Goal: Task Accomplishment & Management: Manage account settings

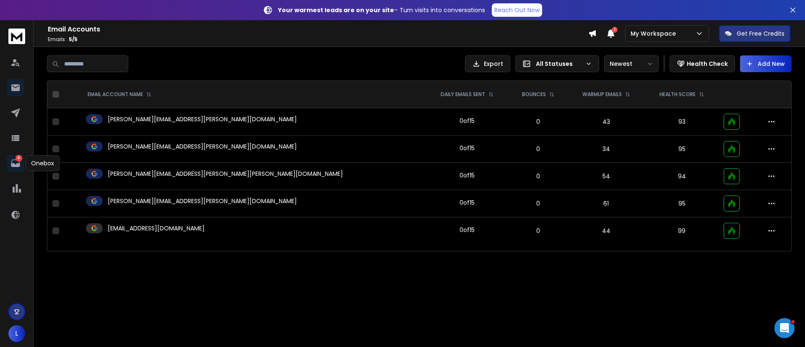
click at [16, 158] on p "4" at bounding box center [19, 158] width 7 height 7
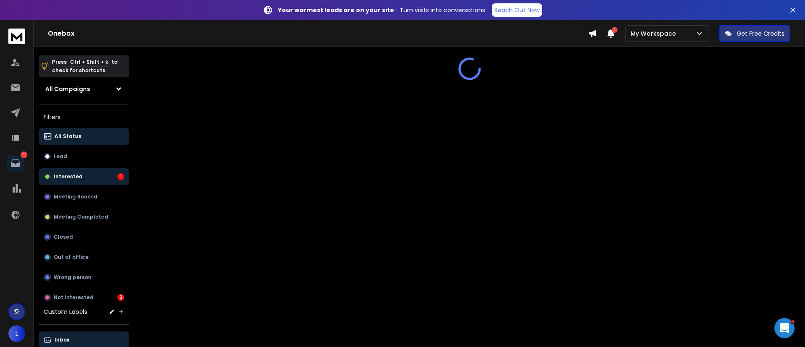
click at [75, 174] on p "Interested" at bounding box center [68, 176] width 29 height 7
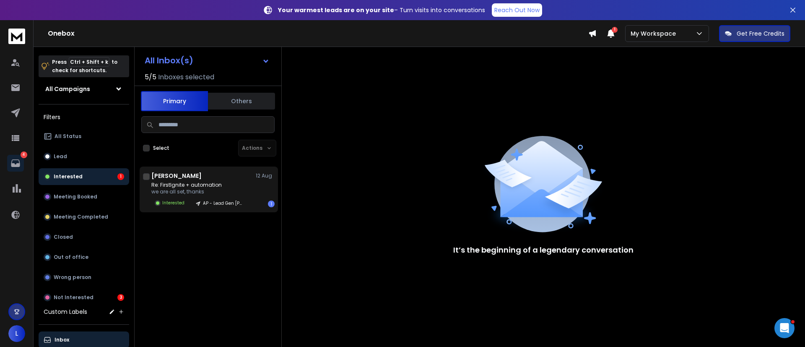
click at [192, 181] on div "[PERSON_NAME] [DATE] Re: FirstIgnite + automation we are all set, thanks Intere…" at bounding box center [212, 190] width 123 height 36
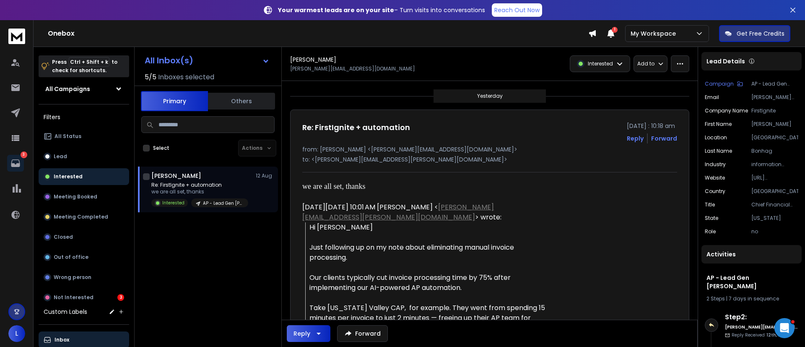
click at [660, 60] on div "Add to" at bounding box center [650, 64] width 33 height 16
click at [735, 58] on p "Lead Details" at bounding box center [726, 61] width 39 height 8
click at [740, 57] on p "Lead Details" at bounding box center [726, 61] width 39 height 8
click at [658, 61] on icon at bounding box center [661, 64] width 6 height 6
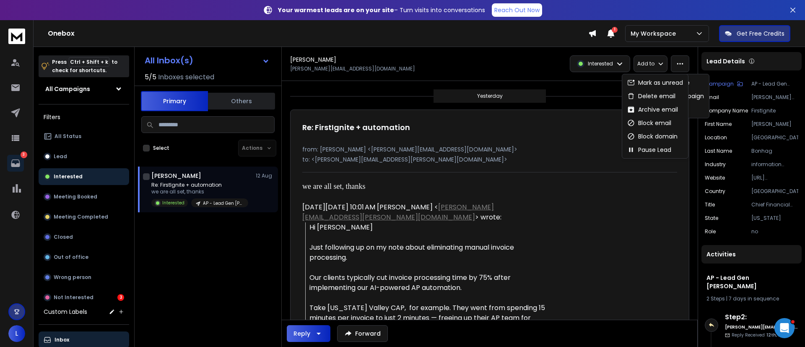
click at [682, 64] on icon "button" at bounding box center [680, 63] width 6 height 1
click at [664, 121] on div "Block email" at bounding box center [649, 123] width 44 height 8
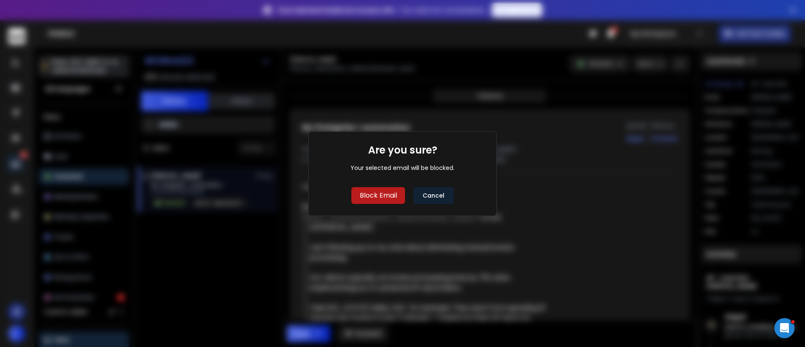
click at [368, 192] on button "Block Email" at bounding box center [378, 195] width 54 height 17
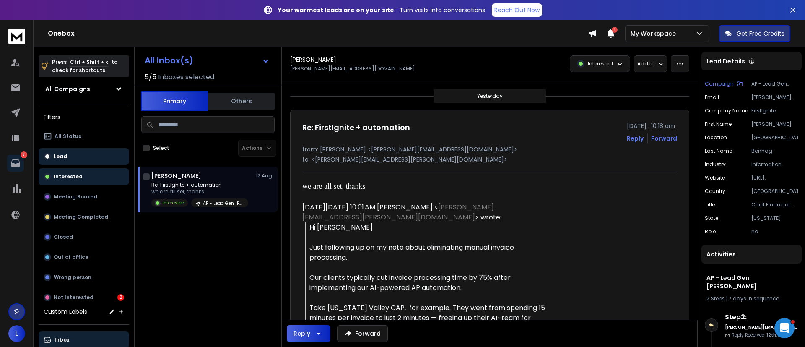
click at [61, 154] on p "Lead" at bounding box center [60, 156] width 13 height 7
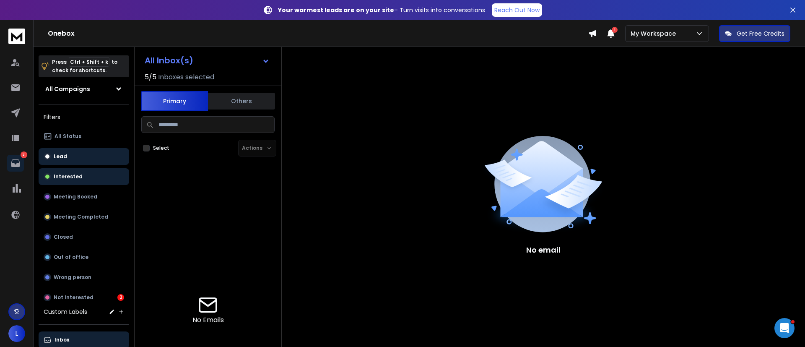
click at [74, 172] on button "Interested" at bounding box center [84, 176] width 91 height 17
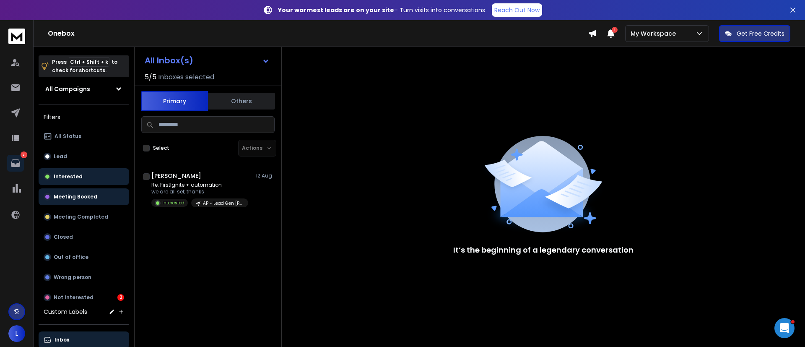
click at [86, 189] on button "Meeting Booked" at bounding box center [84, 196] width 91 height 17
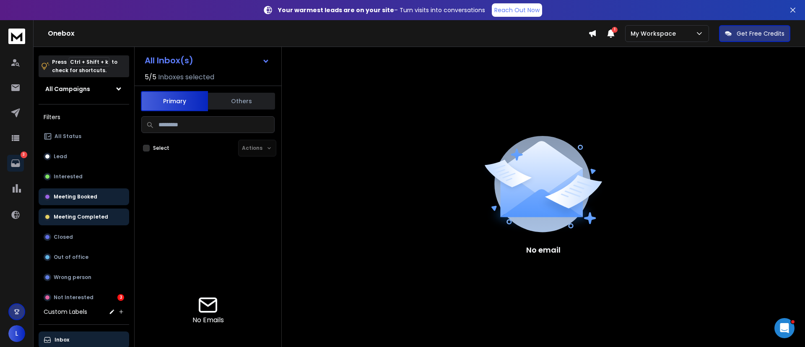
click at [83, 213] on p "Meeting Completed" at bounding box center [81, 216] width 55 height 7
click at [78, 286] on div "All Status Lead Interested Meeting Booked Meeting Completed Closed Out of offic…" at bounding box center [84, 217] width 91 height 178
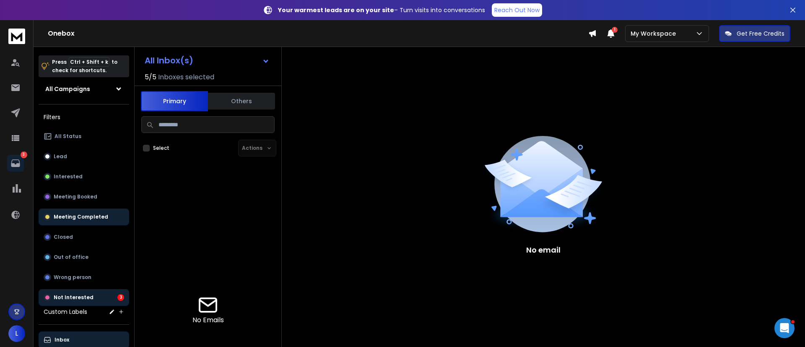
click at [78, 289] on button "Not Interested 3" at bounding box center [84, 297] width 91 height 17
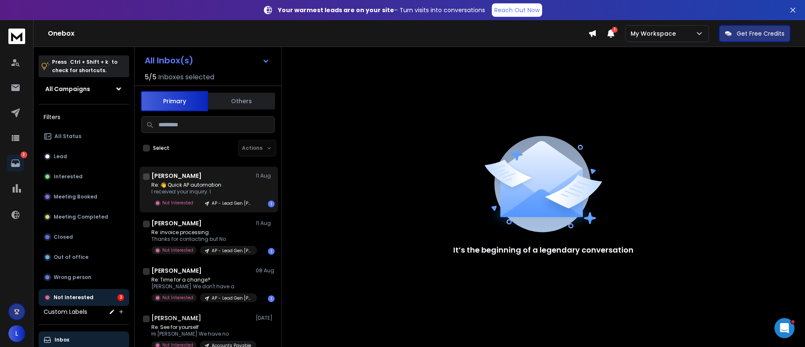
click at [205, 182] on p "Re: 👋 Quick AP automation" at bounding box center [201, 185] width 101 height 7
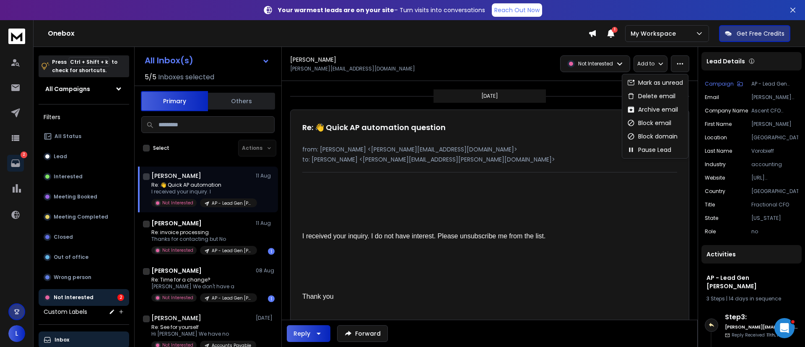
click at [683, 58] on button "button" at bounding box center [680, 63] width 18 height 17
click at [659, 120] on div "Block email" at bounding box center [649, 123] width 44 height 8
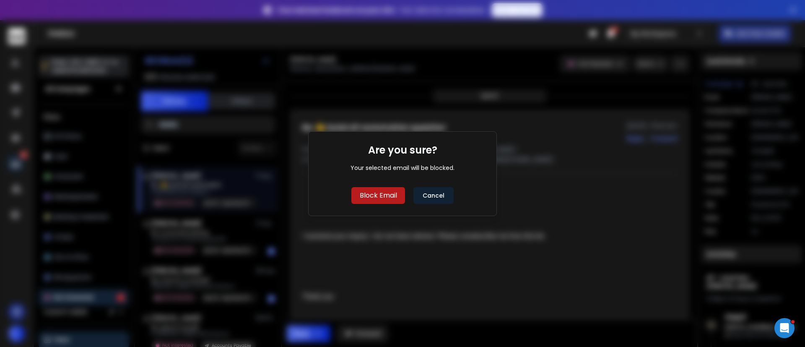
click at [389, 189] on button "Block Email" at bounding box center [378, 195] width 54 height 17
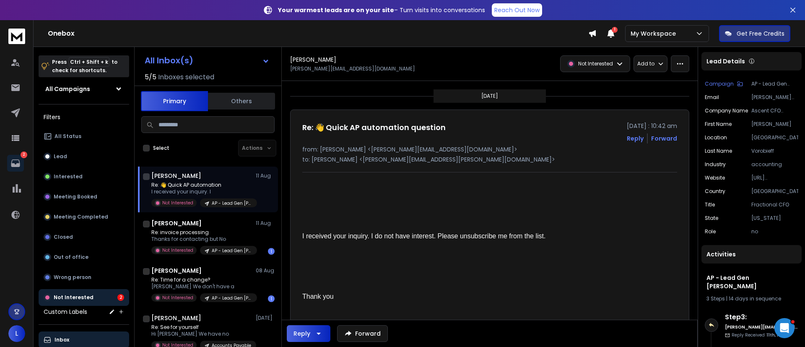
click at [211, 185] on p "Re: 👋 Quick AP automation" at bounding box center [201, 185] width 101 height 7
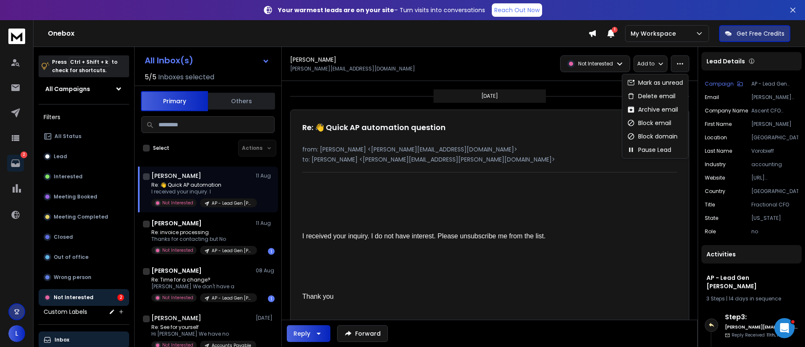
click at [684, 63] on button "button" at bounding box center [680, 63] width 18 height 17
click at [671, 92] on div "Delete email" at bounding box center [651, 96] width 48 height 8
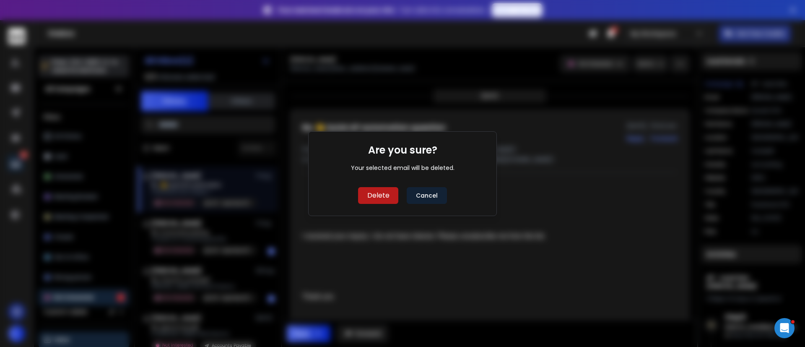
click at [384, 192] on button "Delete" at bounding box center [378, 195] width 40 height 17
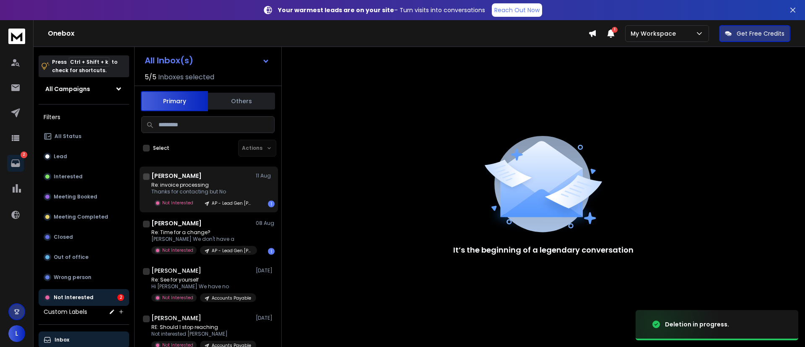
click at [213, 185] on p "Re: invoice processing" at bounding box center [201, 185] width 101 height 7
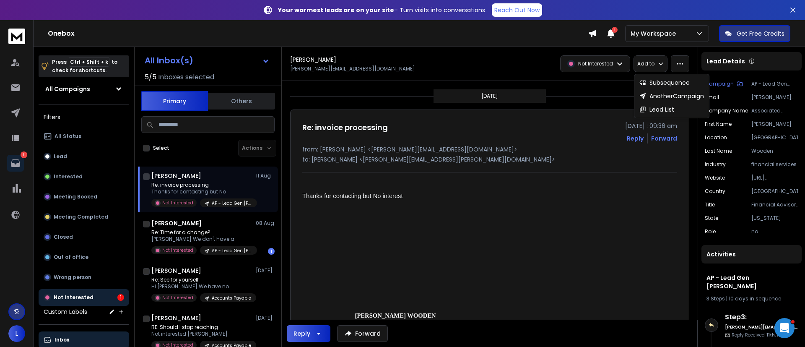
click at [659, 61] on icon at bounding box center [661, 64] width 6 height 6
click at [679, 59] on button "button" at bounding box center [680, 63] width 18 height 17
click at [665, 117] on div "Block email" at bounding box center [655, 122] width 62 height 13
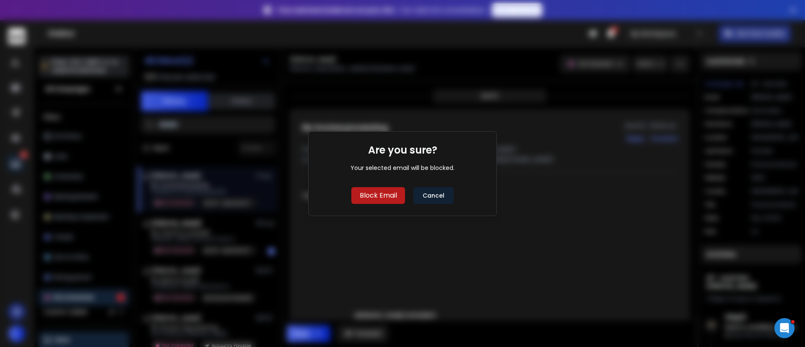
click at [377, 192] on button "Block Email" at bounding box center [378, 195] width 54 height 17
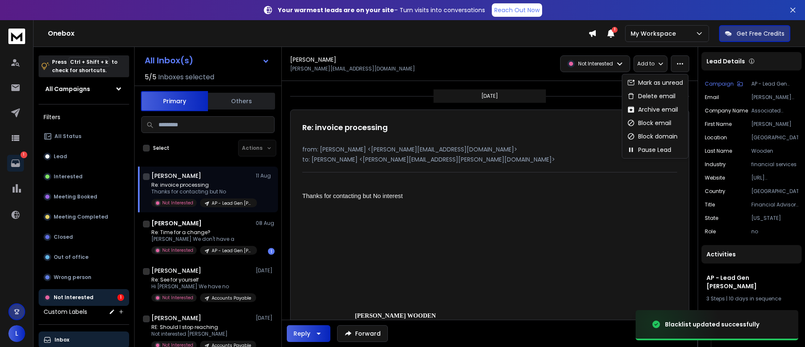
click at [679, 59] on button "button" at bounding box center [680, 63] width 18 height 17
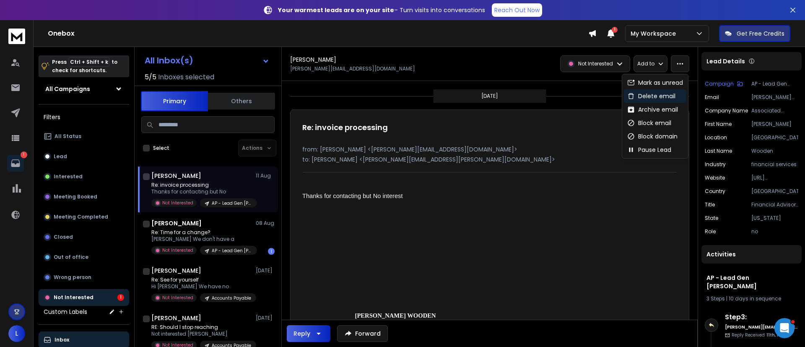
click at [670, 94] on div "Delete email" at bounding box center [651, 96] width 48 height 8
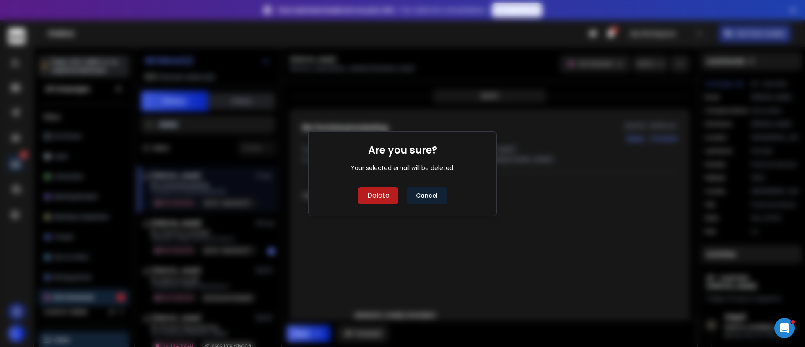
click at [388, 191] on button "Delete" at bounding box center [378, 195] width 40 height 17
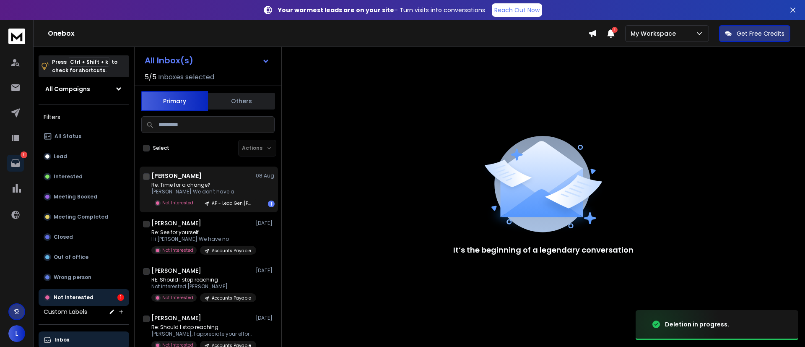
click at [206, 186] on p "Re: Time for a change?" at bounding box center [201, 185] width 101 height 7
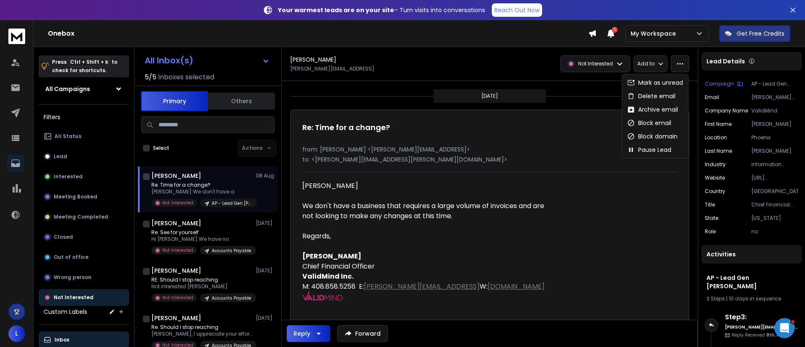
click at [678, 60] on icon "button" at bounding box center [680, 64] width 8 height 8
click at [664, 119] on div "Block email" at bounding box center [649, 123] width 44 height 8
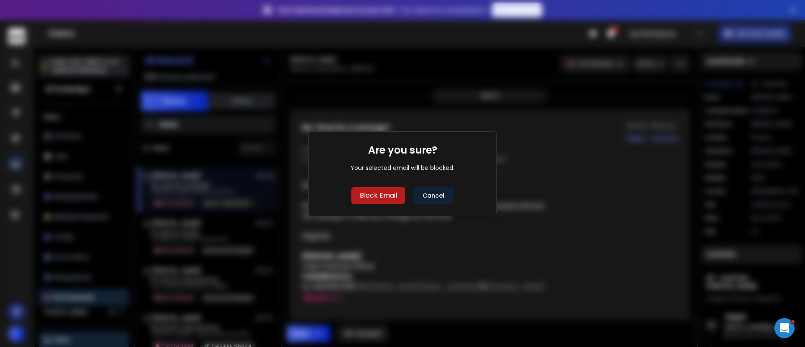
click at [375, 190] on button "Block Email" at bounding box center [378, 195] width 54 height 17
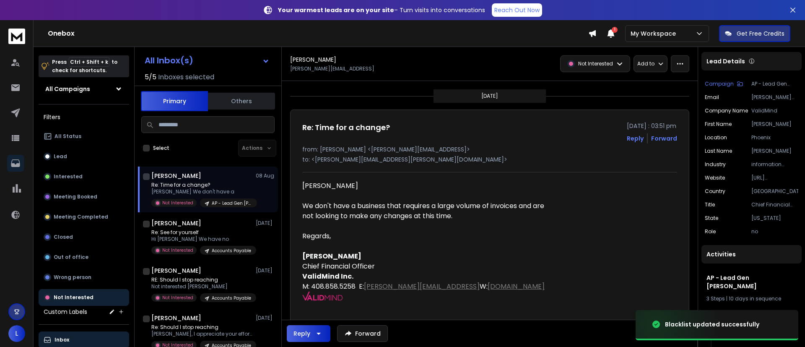
click at [680, 60] on icon "button" at bounding box center [680, 64] width 8 height 8
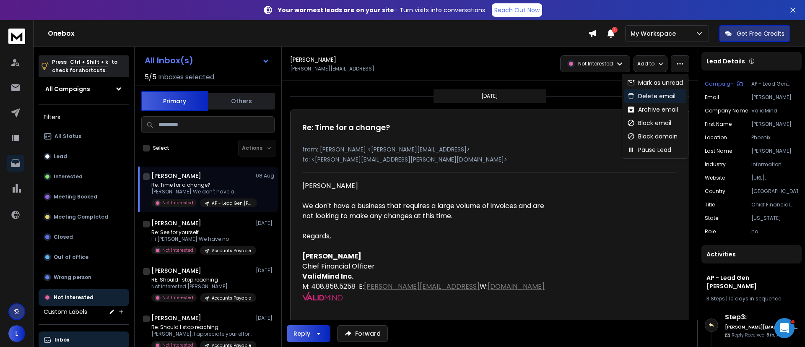
click at [663, 89] on div "Delete email" at bounding box center [655, 95] width 62 height 13
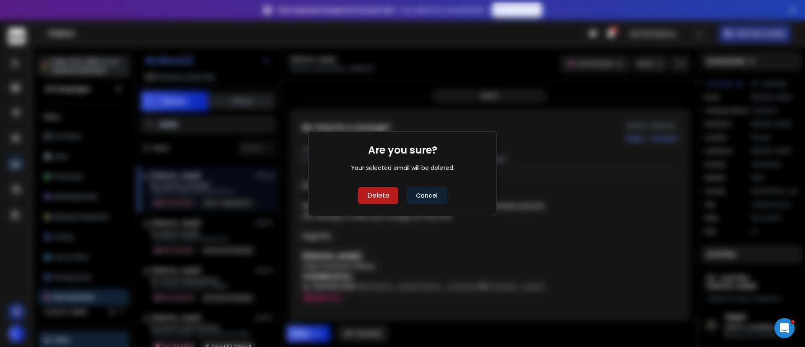
click at [376, 188] on button "Delete" at bounding box center [378, 195] width 40 height 17
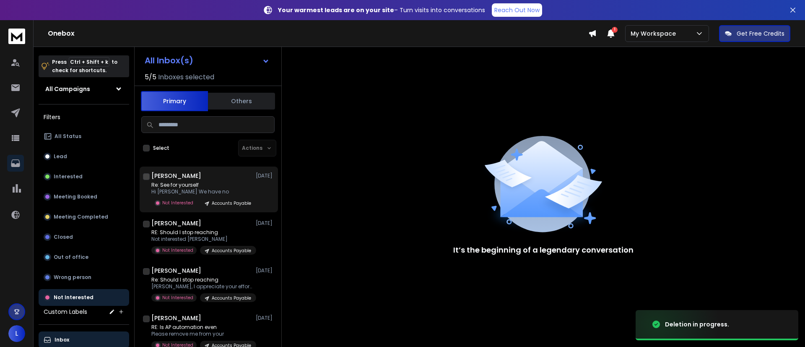
click at [200, 187] on p "Re: See for yourself" at bounding box center [201, 185] width 101 height 7
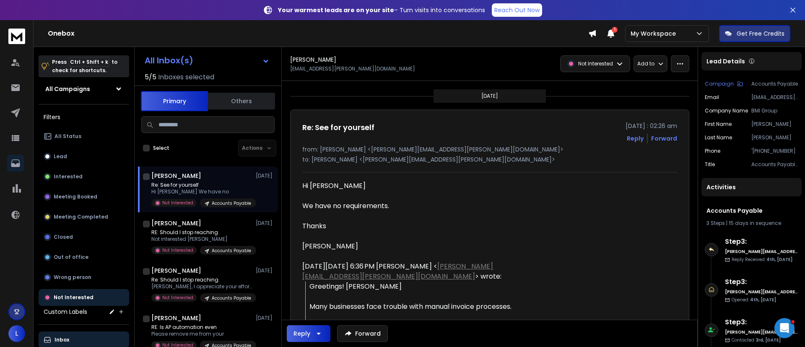
click at [681, 61] on icon "button" at bounding box center [680, 64] width 8 height 8
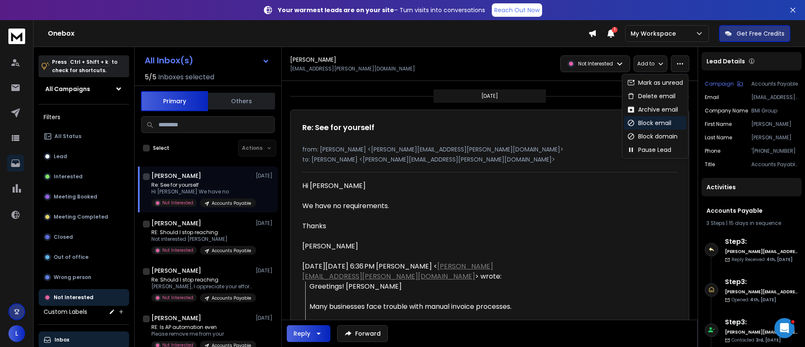
click at [664, 120] on div "Block email" at bounding box center [649, 123] width 44 height 8
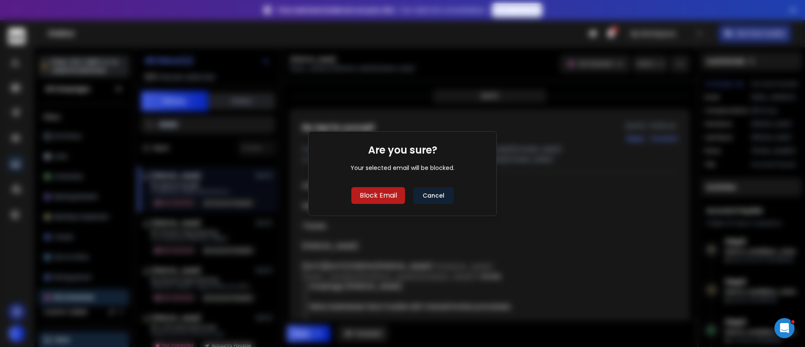
click at [364, 191] on button "Block Email" at bounding box center [378, 195] width 54 height 17
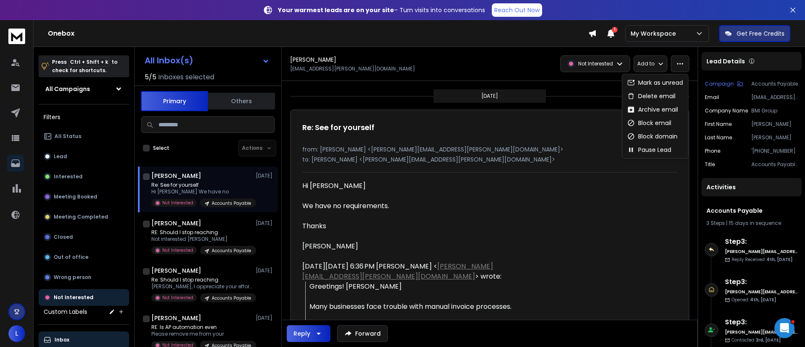
click at [683, 58] on button "button" at bounding box center [680, 63] width 18 height 17
click at [663, 121] on div "Block email" at bounding box center [649, 123] width 44 height 8
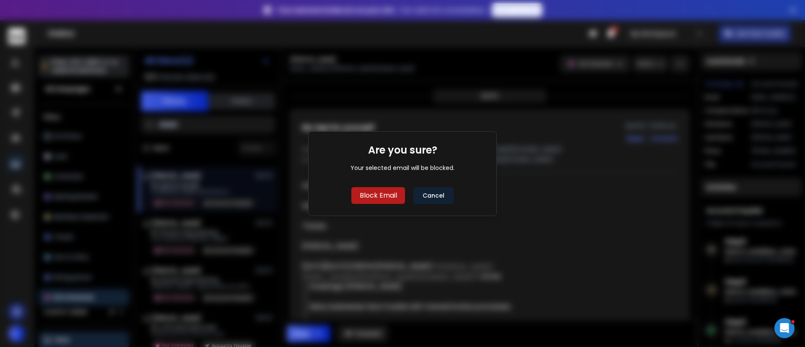
click at [375, 187] on button "Block Email" at bounding box center [378, 195] width 54 height 17
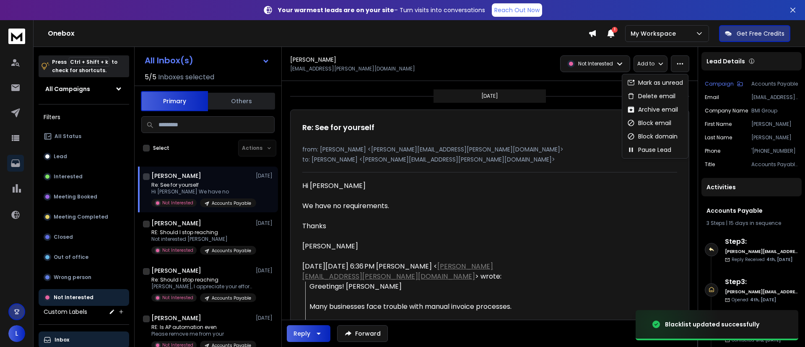
click at [681, 61] on icon "button" at bounding box center [680, 64] width 8 height 8
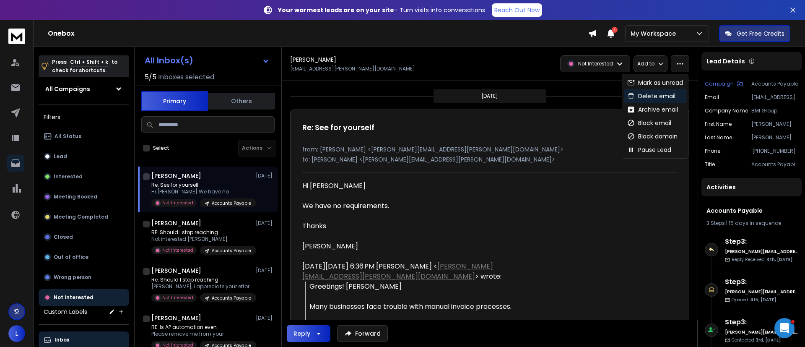
click at [668, 91] on div "Delete email" at bounding box center [655, 95] width 62 height 13
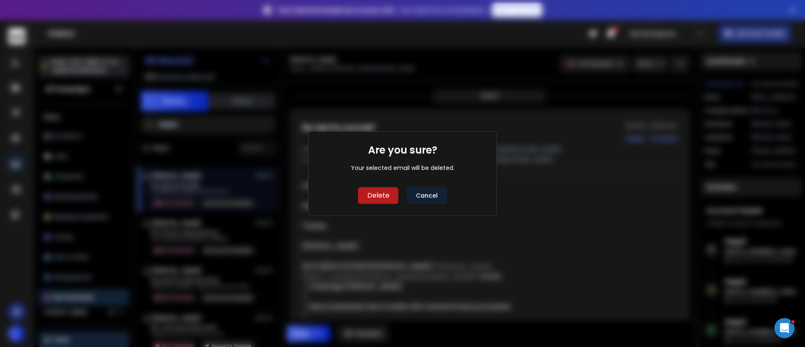
click at [384, 189] on button "Delete" at bounding box center [378, 195] width 40 height 17
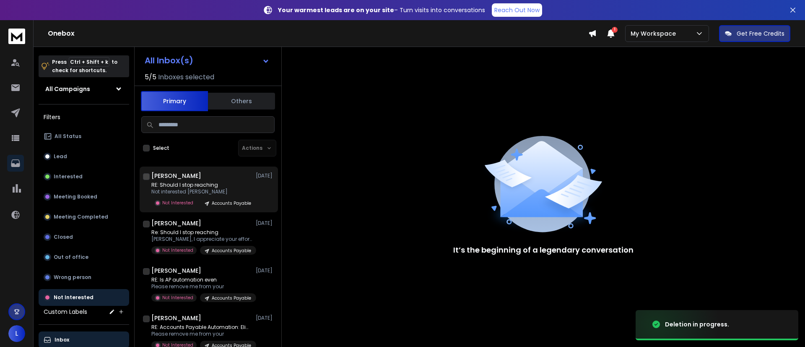
click at [221, 190] on p "Not interested [PERSON_NAME]" at bounding box center [201, 191] width 101 height 7
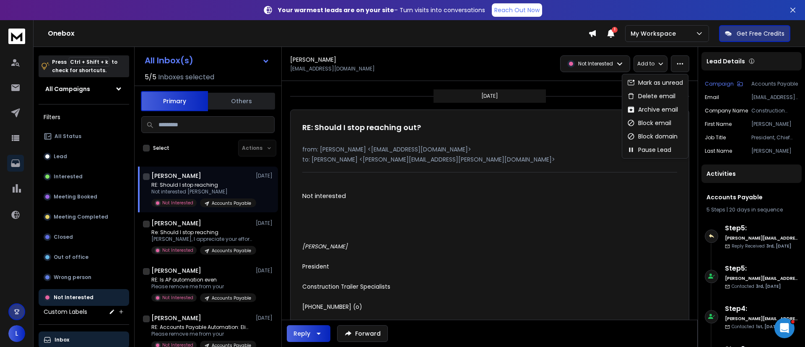
click at [681, 61] on icon "button" at bounding box center [680, 64] width 8 height 8
click at [665, 116] on div "Block email" at bounding box center [655, 122] width 62 height 13
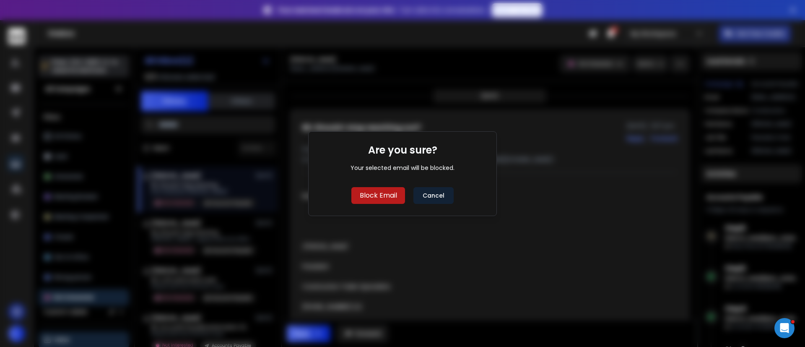
click at [363, 191] on button "Block Email" at bounding box center [378, 195] width 54 height 17
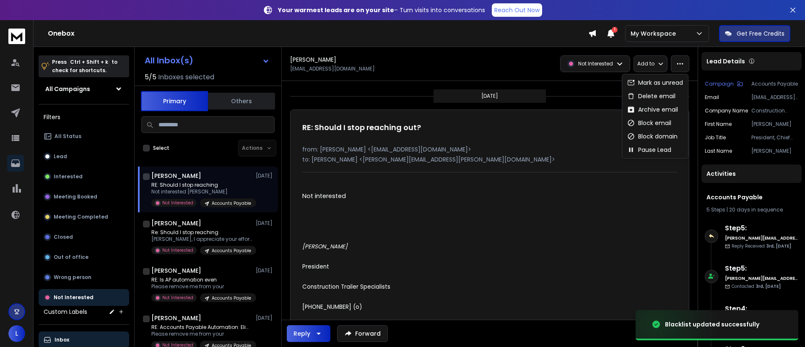
click at [677, 60] on icon "button" at bounding box center [680, 64] width 8 height 8
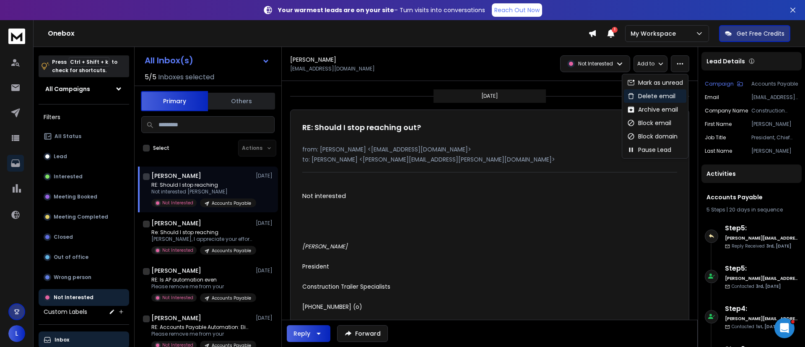
click at [663, 92] on div "Delete email" at bounding box center [651, 96] width 48 height 8
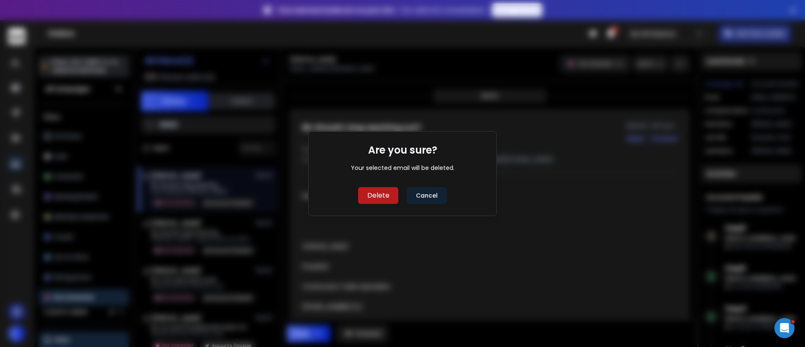
click at [377, 187] on button "Delete" at bounding box center [378, 195] width 40 height 17
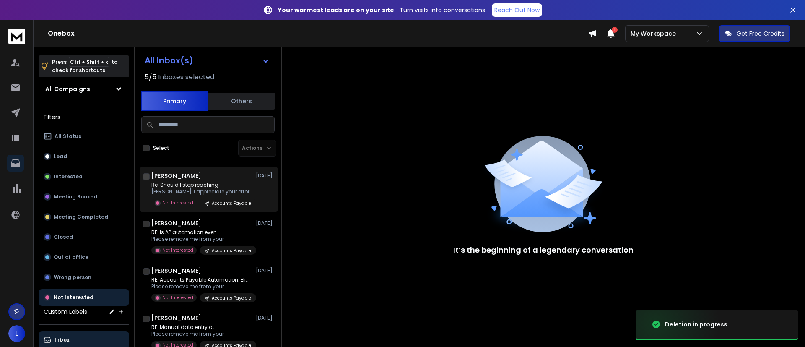
click at [221, 191] on p "[PERSON_NAME], I appreciate your efforts," at bounding box center [201, 191] width 101 height 7
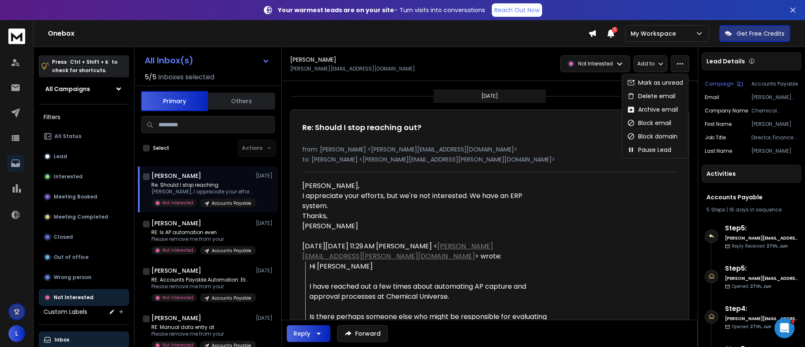
click at [683, 61] on icon "button" at bounding box center [680, 64] width 8 height 8
click at [664, 120] on div "Block email" at bounding box center [649, 123] width 44 height 8
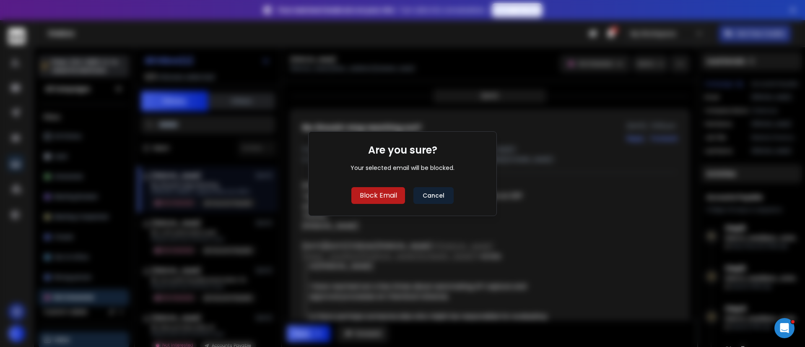
click at [367, 190] on button "Block Email" at bounding box center [378, 195] width 54 height 17
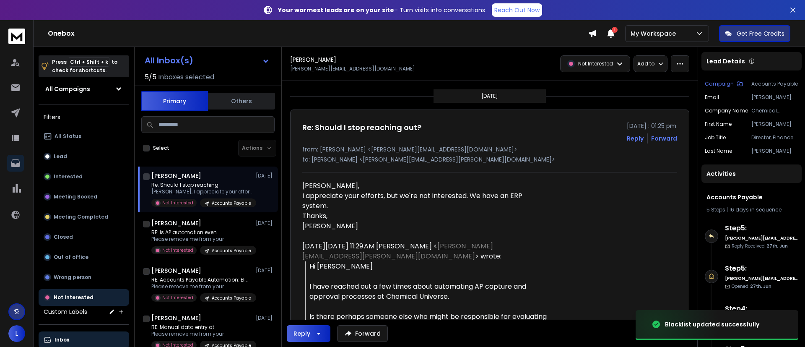
click at [680, 61] on icon "button" at bounding box center [680, 64] width 8 height 8
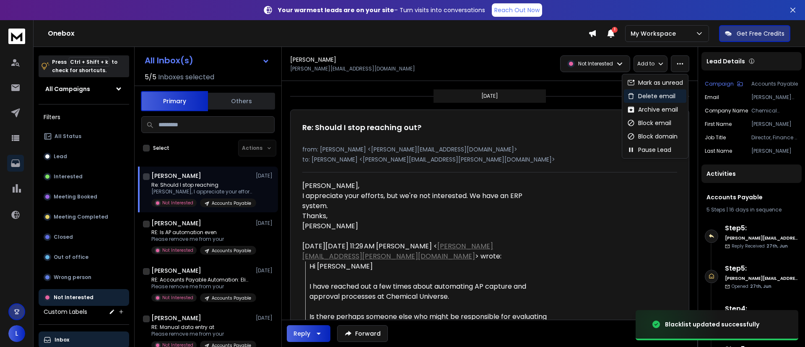
click at [668, 91] on div "Delete email" at bounding box center [655, 95] width 62 height 13
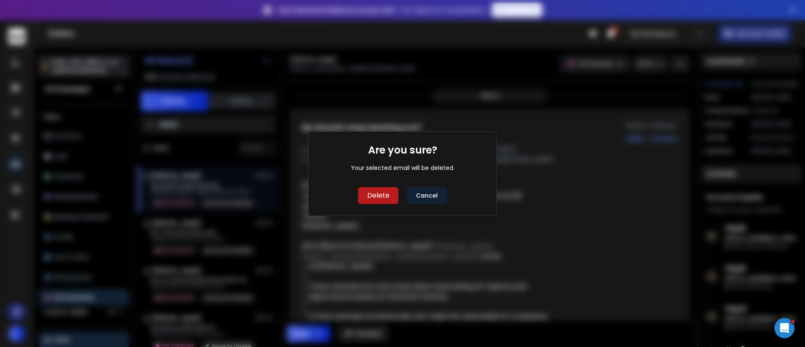
click at [388, 189] on button "Delete" at bounding box center [378, 195] width 40 height 17
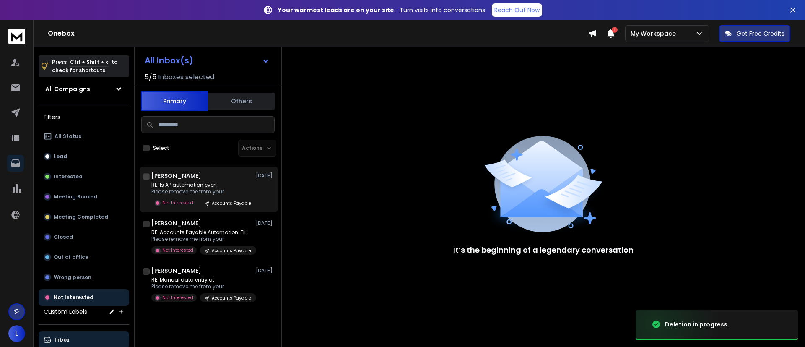
click at [197, 183] on p "RE: Is AP automation even" at bounding box center [201, 185] width 101 height 7
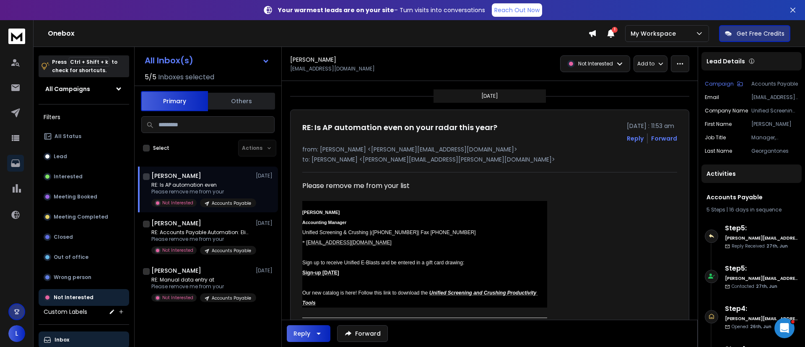
click at [661, 62] on icon at bounding box center [661, 64] width 6 height 6
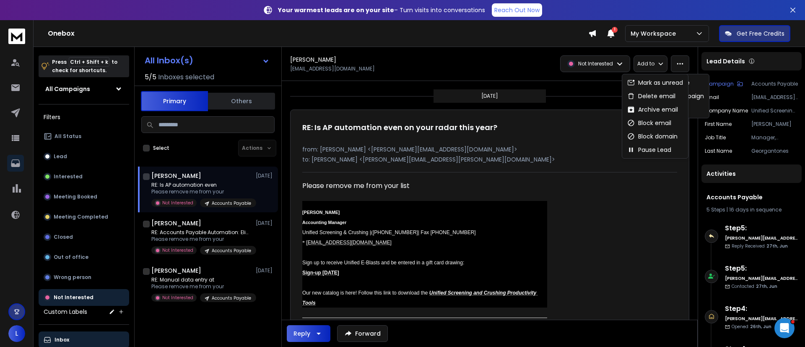
click at [681, 59] on button "button" at bounding box center [680, 63] width 18 height 17
click at [666, 117] on div "Block email" at bounding box center [655, 122] width 62 height 13
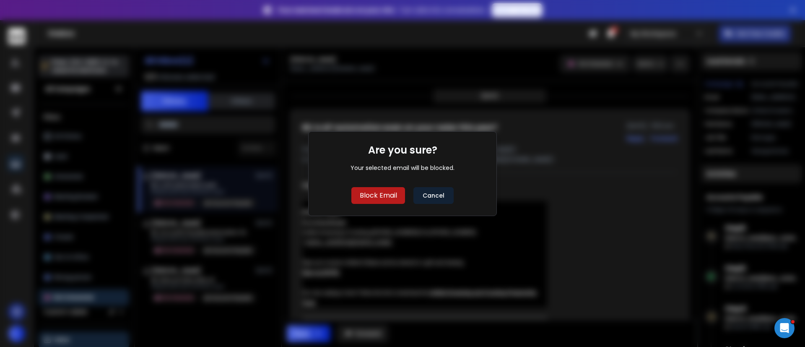
click at [394, 196] on button "Block Email" at bounding box center [378, 195] width 54 height 17
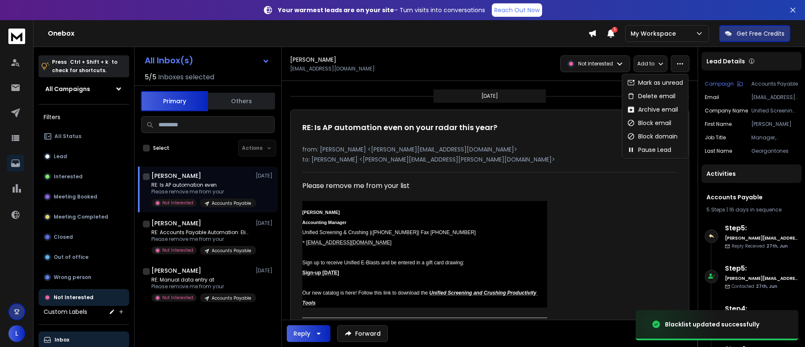
click at [679, 59] on button "button" at bounding box center [680, 63] width 18 height 17
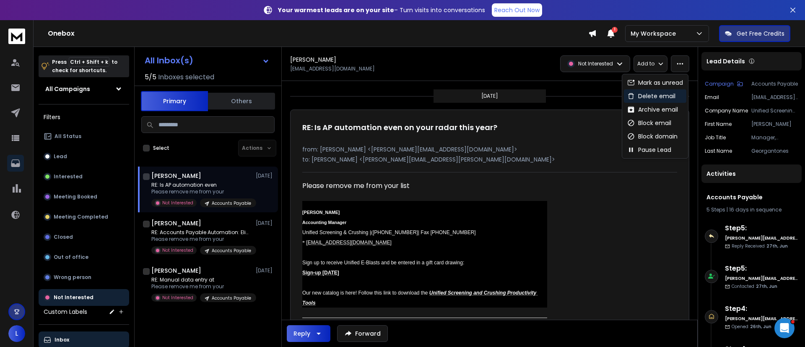
click at [673, 89] on div "Delete email" at bounding box center [655, 95] width 62 height 13
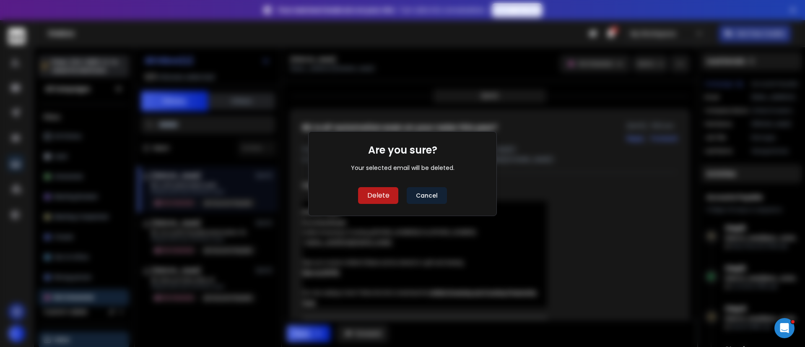
click at [379, 193] on button "Delete" at bounding box center [378, 195] width 40 height 17
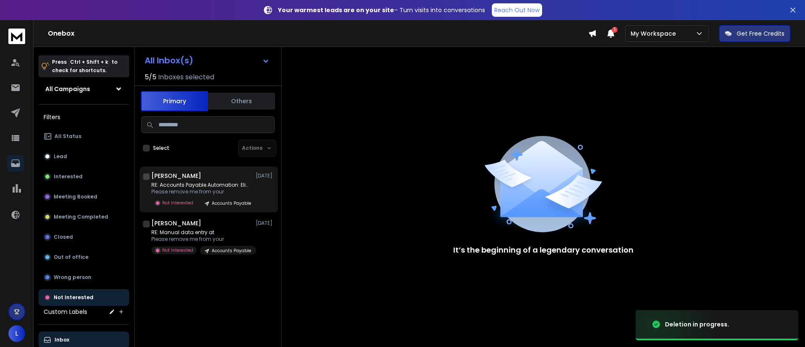
click at [225, 189] on p "Please remove me from your" at bounding box center [201, 191] width 101 height 7
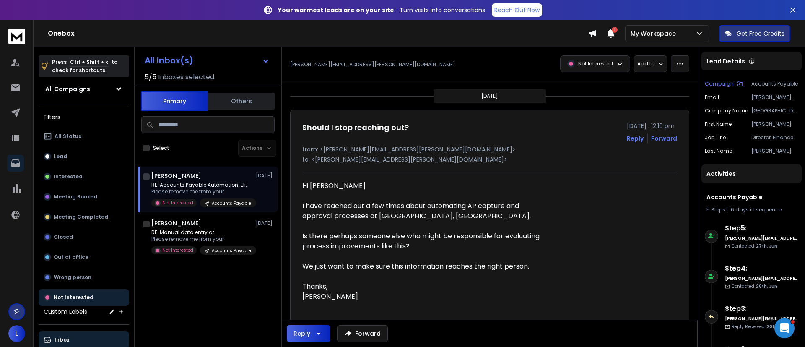
click at [229, 190] on p "Please remove me from your" at bounding box center [201, 191] width 101 height 7
click at [679, 60] on icon "button" at bounding box center [680, 64] width 8 height 8
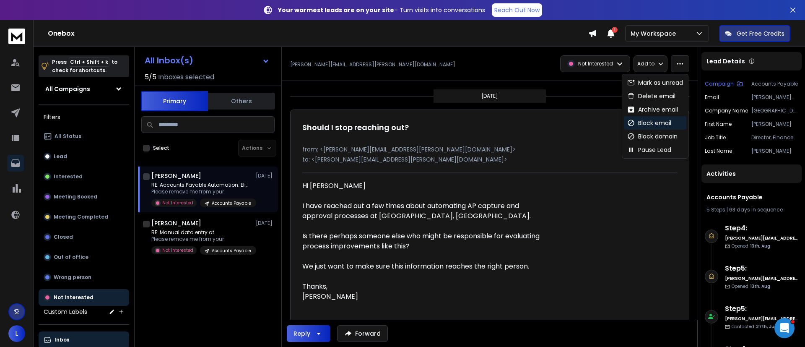
click at [662, 120] on div "Block email" at bounding box center [649, 123] width 44 height 8
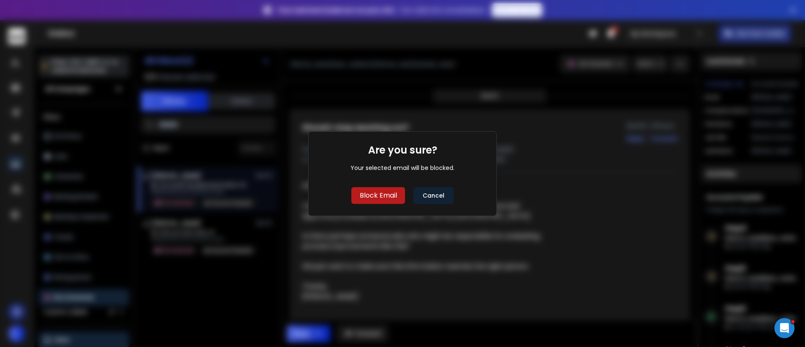
click at [376, 192] on button "Block Email" at bounding box center [378, 195] width 54 height 17
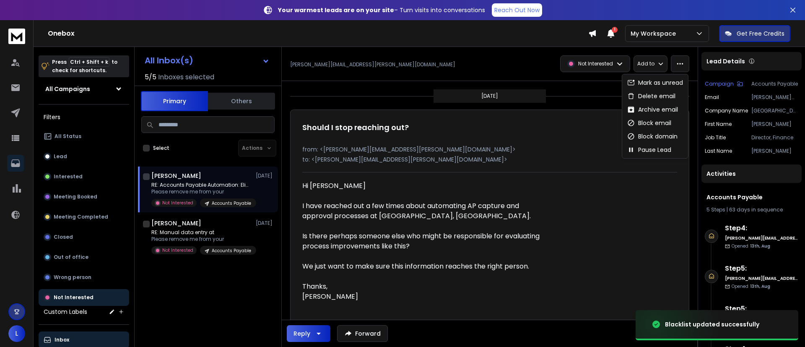
click at [681, 63] on icon "button" at bounding box center [680, 64] width 8 height 8
click at [669, 94] on div "Delete email" at bounding box center [651, 96] width 48 height 8
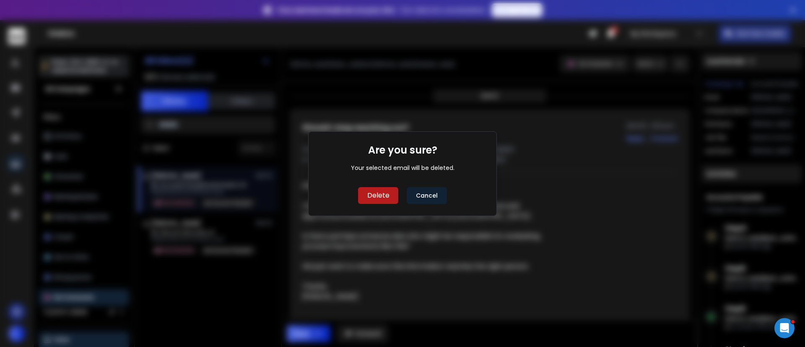
click at [382, 189] on button "Delete" at bounding box center [378, 195] width 40 height 17
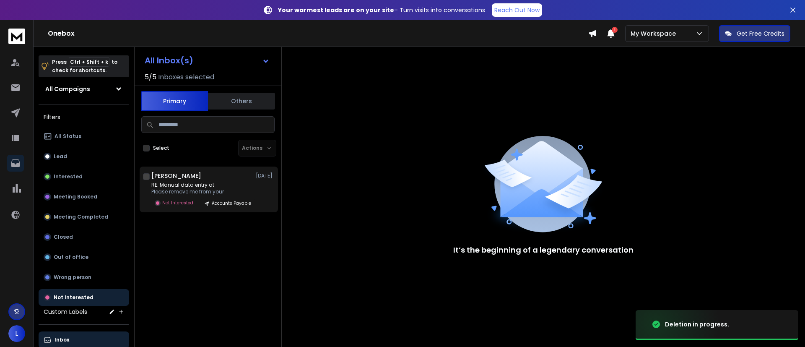
click at [217, 185] on p "RE: Manual data entry at" at bounding box center [201, 185] width 101 height 7
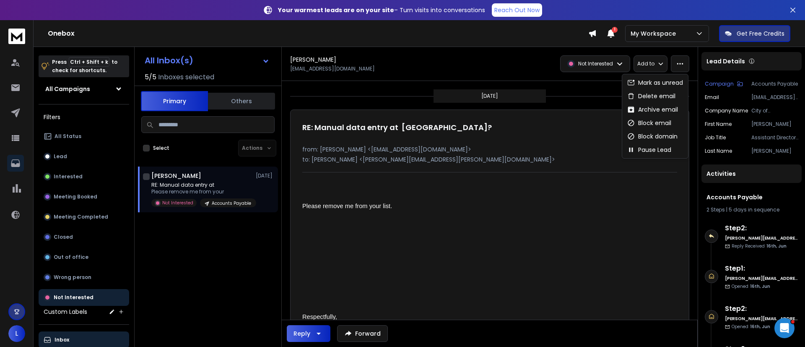
click at [679, 64] on icon "button" at bounding box center [680, 64] width 8 height 8
click at [656, 120] on div "Block email" at bounding box center [649, 123] width 44 height 8
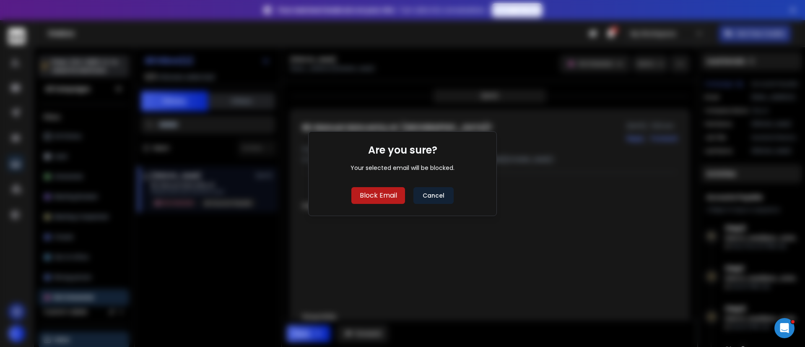
click at [371, 191] on button "Block Email" at bounding box center [378, 195] width 54 height 17
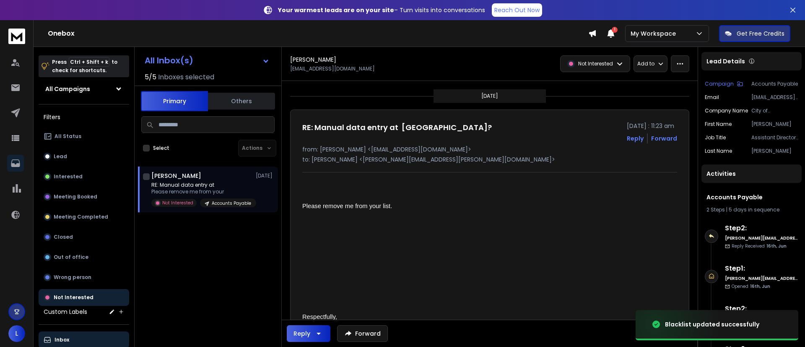
click at [676, 60] on button "button" at bounding box center [680, 63] width 18 height 17
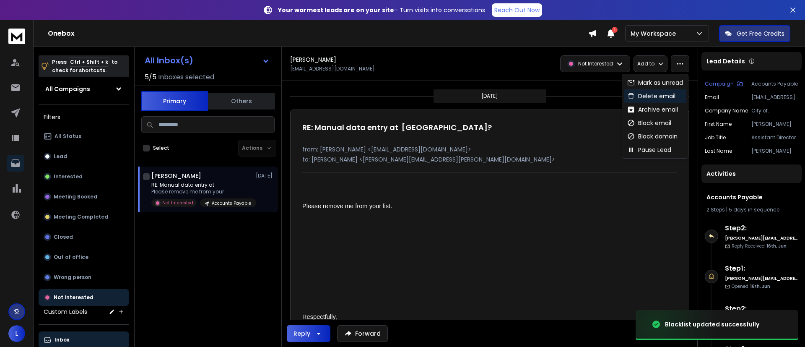
click at [661, 92] on div "Delete email" at bounding box center [651, 96] width 48 height 8
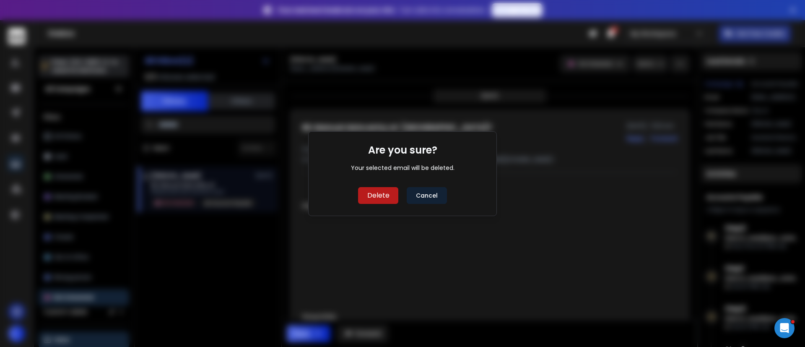
click at [387, 189] on button "Delete" at bounding box center [378, 195] width 40 height 17
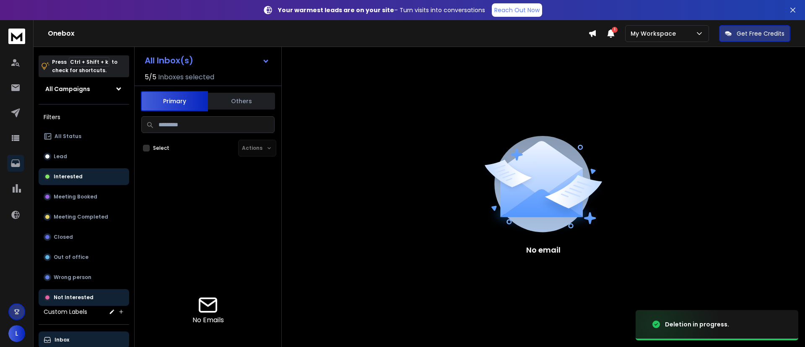
click at [71, 174] on p "Interested" at bounding box center [68, 176] width 29 height 7
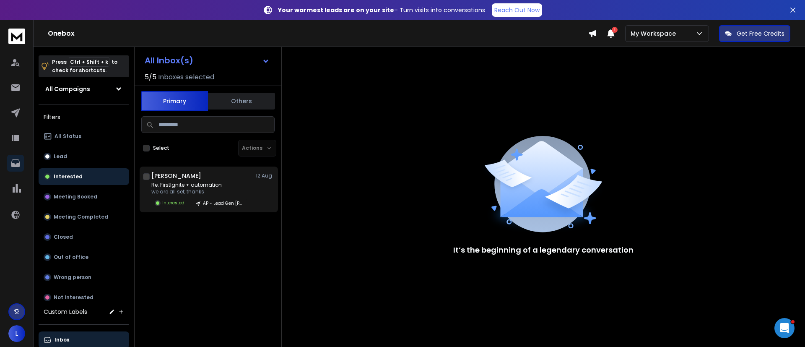
click at [183, 184] on p "Re: FirstIgnite + automation" at bounding box center [199, 185] width 97 height 7
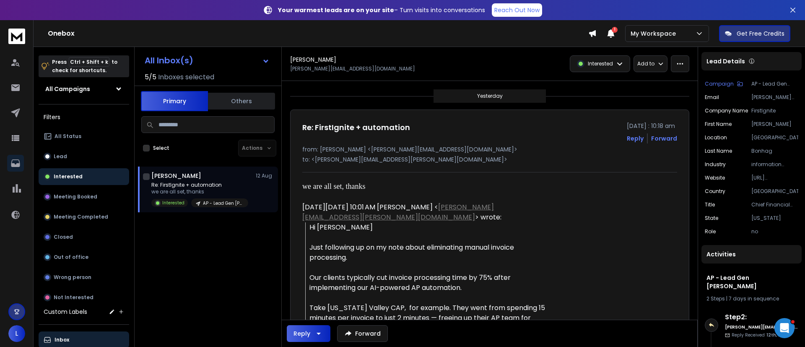
click at [680, 60] on icon "button" at bounding box center [680, 64] width 8 height 8
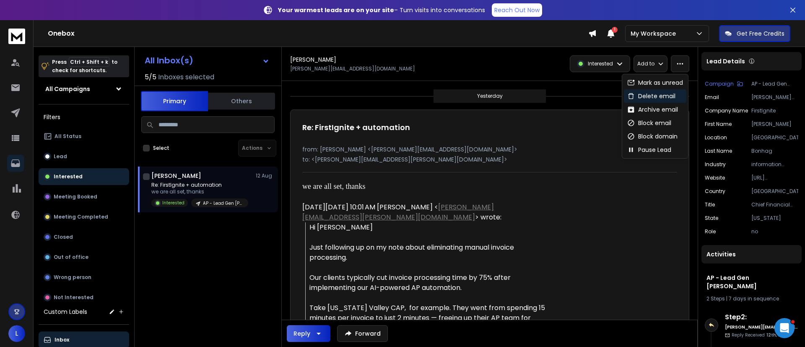
click at [661, 94] on div "Delete email" at bounding box center [651, 96] width 48 height 8
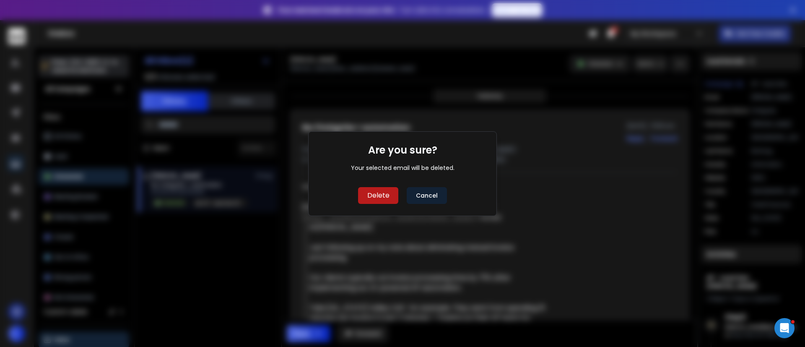
click at [371, 187] on button "Delete" at bounding box center [378, 195] width 40 height 17
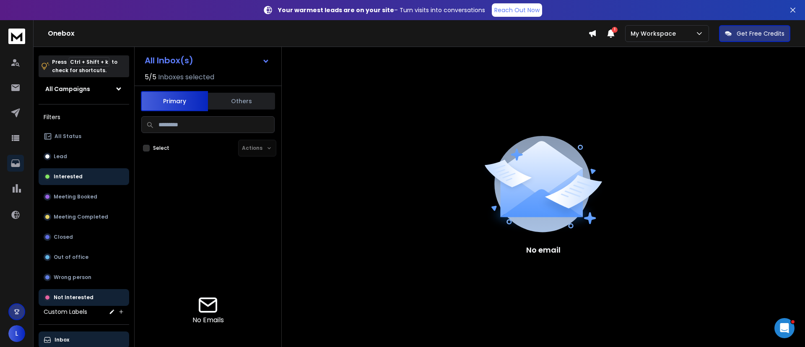
click at [83, 289] on button "Not Interested" at bounding box center [84, 297] width 91 height 17
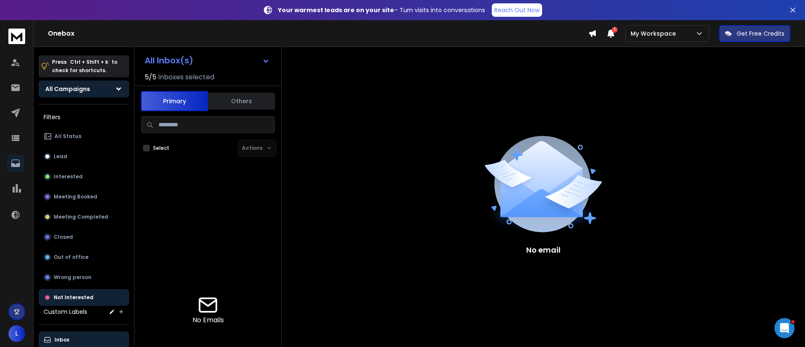
click at [72, 87] on h1 "All Campaigns" at bounding box center [67, 89] width 45 height 8
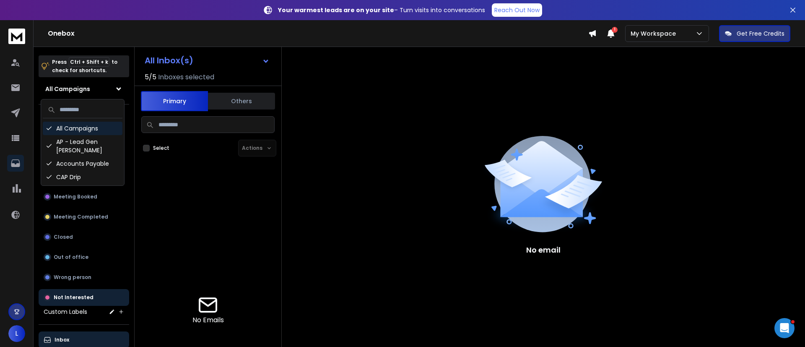
click at [48, 124] on div "All Campaigns" at bounding box center [83, 128] width 80 height 13
click at [58, 140] on div "AP - Lead Gen [PERSON_NAME]" at bounding box center [83, 146] width 80 height 22
click at [90, 138] on div "AP - Lead Gen [PERSON_NAME]" at bounding box center [83, 146] width 80 height 22
click at [14, 109] on icon at bounding box center [15, 113] width 10 height 10
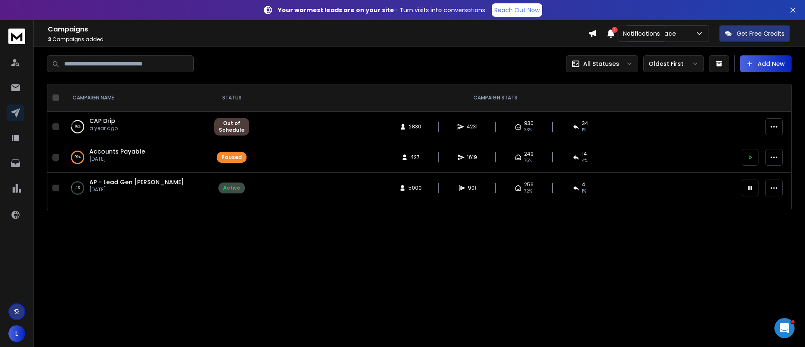
click at [611, 29] on icon at bounding box center [611, 33] width 8 height 8
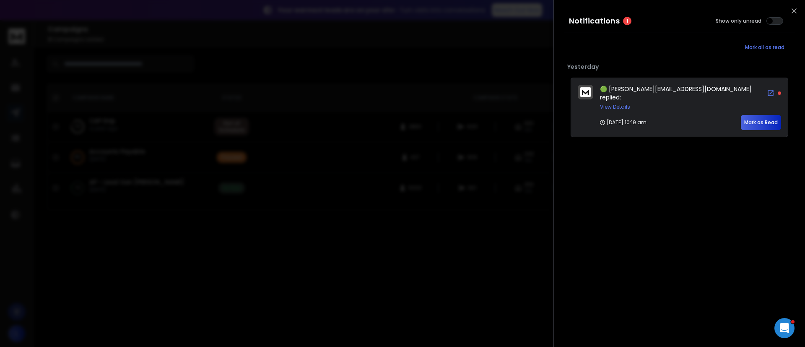
click at [622, 104] on div "View Details" at bounding box center [615, 107] width 30 height 7
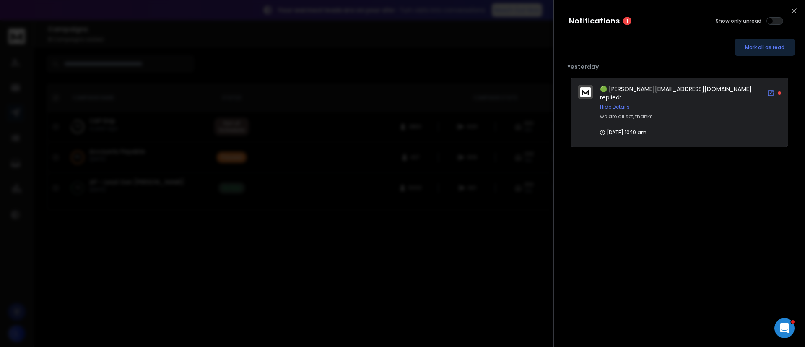
click at [763, 44] on span "Mark all as read" at bounding box center [764, 47] width 39 height 7
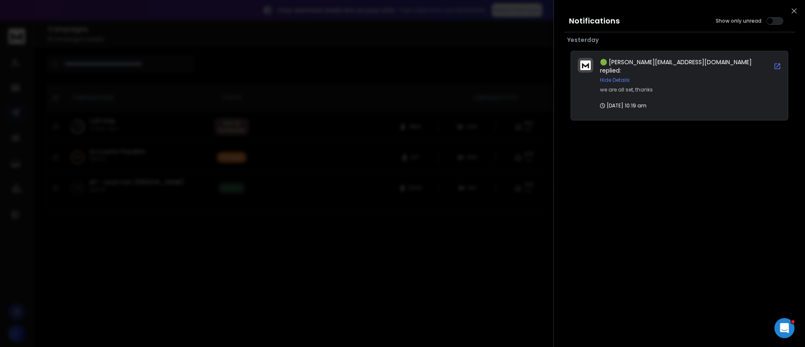
click at [782, 322] on icon "Open Intercom Messenger" at bounding box center [785, 328] width 14 height 14
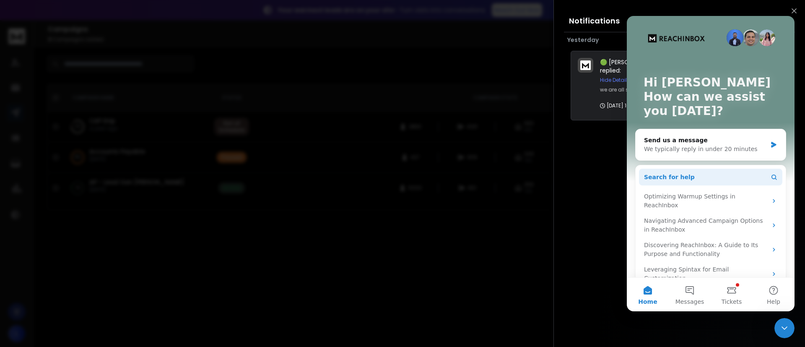
scroll to position [42, 0]
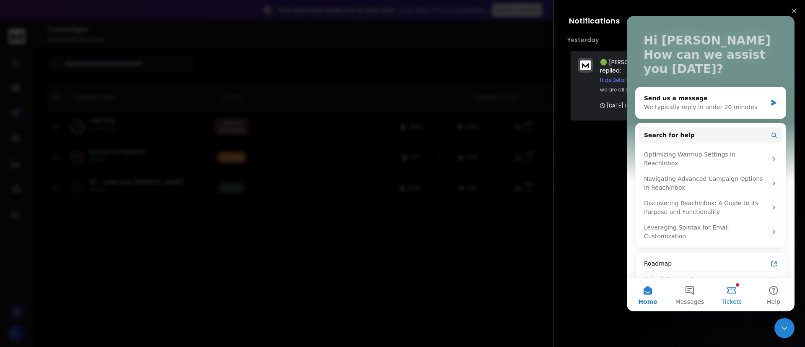
click at [731, 294] on button "Tickets" at bounding box center [732, 295] width 42 height 34
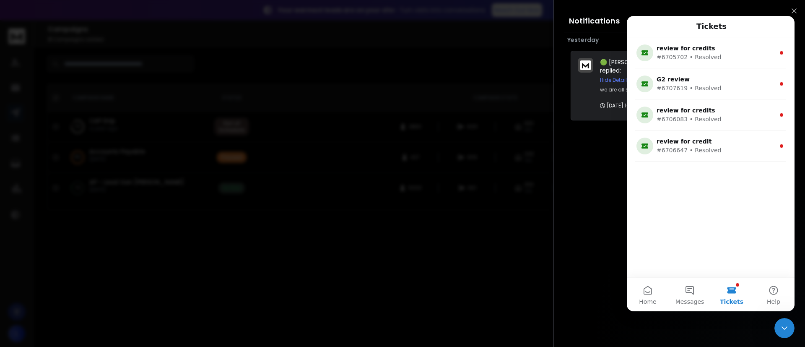
click at [598, 208] on div "Sheet Title Notifications Show only unread [DATE] 🟢 [PERSON_NAME][EMAIL_ADDRESS…" at bounding box center [680, 173] width 252 height 347
click at [786, 322] on div "Close Intercom Messenger" at bounding box center [785, 328] width 20 height 20
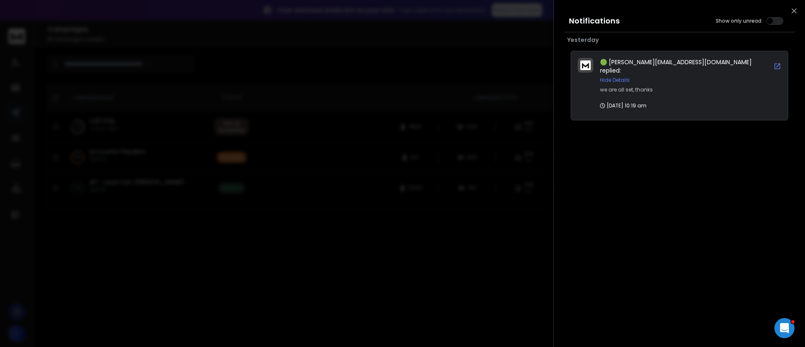
scroll to position [0, 0]
click at [794, 8] on icon "button" at bounding box center [794, 11] width 8 height 8
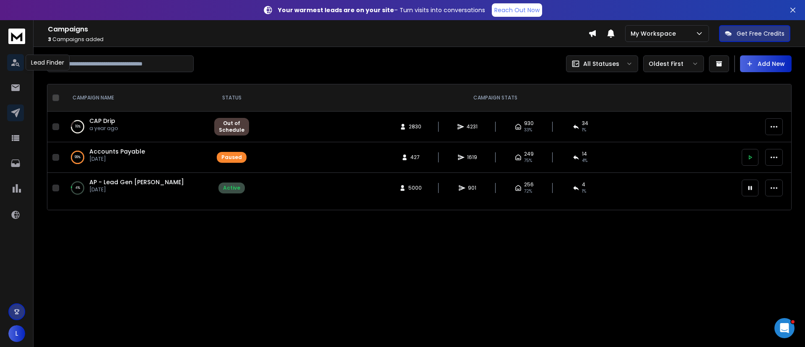
click at [16, 57] on icon at bounding box center [15, 62] width 10 height 10
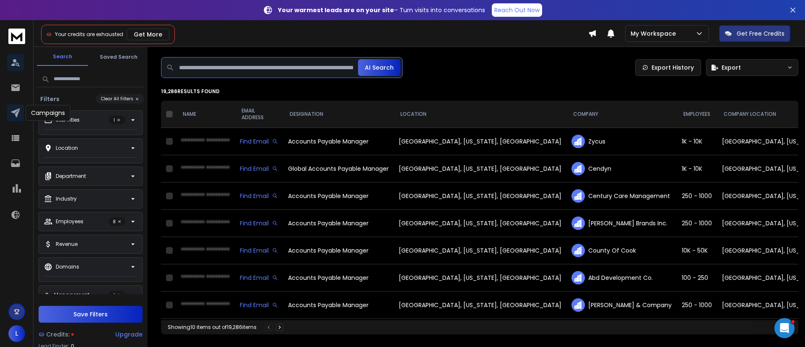
click at [18, 106] on link at bounding box center [15, 112] width 17 height 17
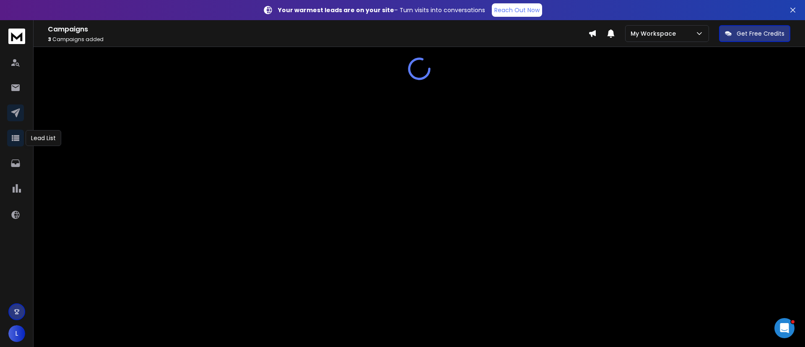
click at [16, 134] on icon at bounding box center [15, 138] width 10 height 10
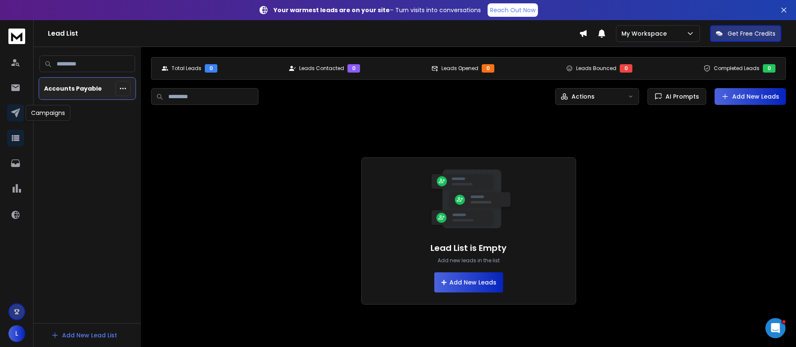
click at [17, 107] on link at bounding box center [15, 112] width 17 height 17
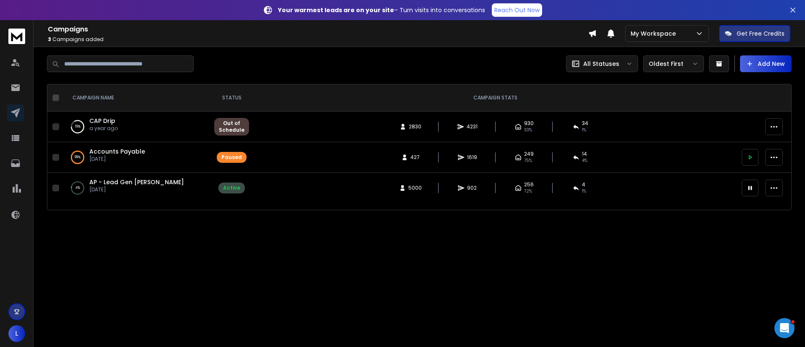
click at [119, 146] on td "99 % Accounts Payable [DATE]" at bounding box center [135, 157] width 147 height 31
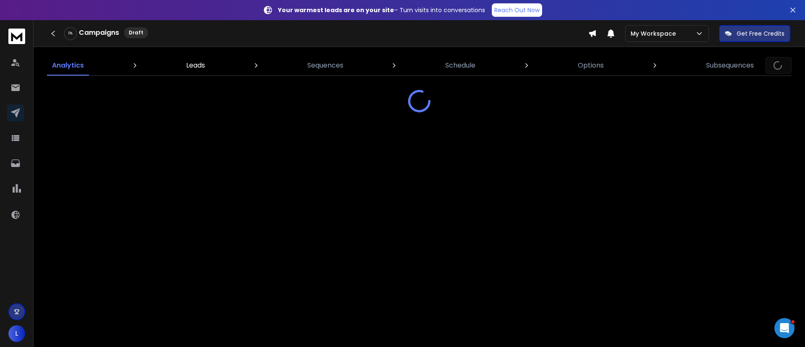
click at [191, 61] on p "Leads" at bounding box center [195, 65] width 19 height 10
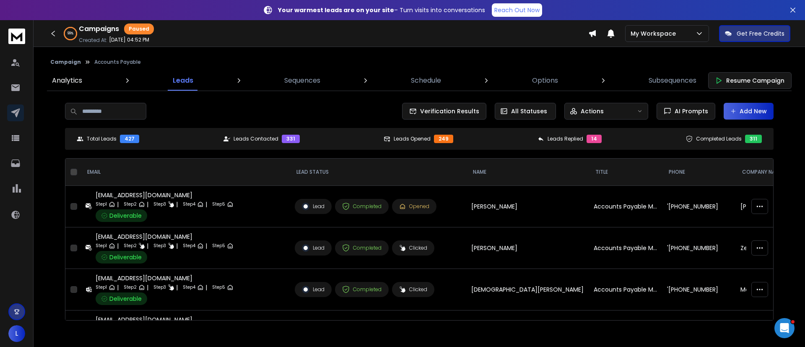
click at [72, 80] on p "Analytics" at bounding box center [67, 80] width 30 height 10
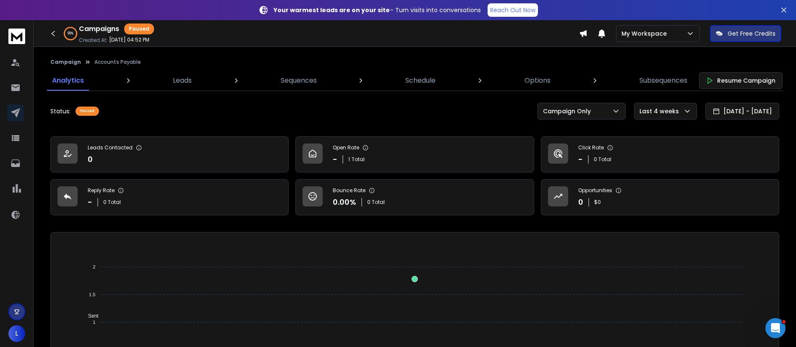
click at [71, 60] on button "Campaign" at bounding box center [65, 62] width 31 height 7
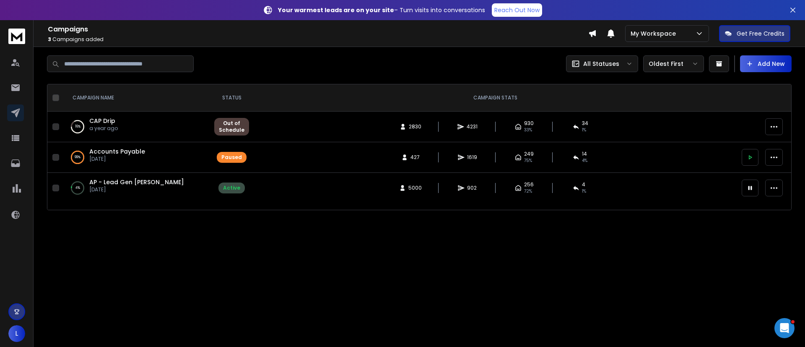
click at [129, 179] on span "AP - Lead Gen [PERSON_NAME]" at bounding box center [136, 182] width 95 height 8
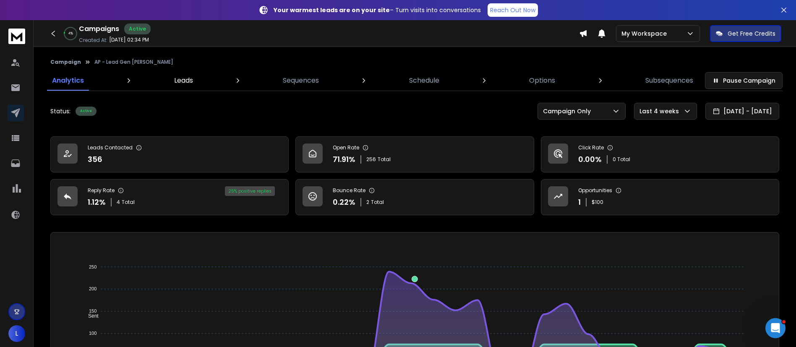
click at [182, 78] on p "Leads" at bounding box center [183, 80] width 19 height 10
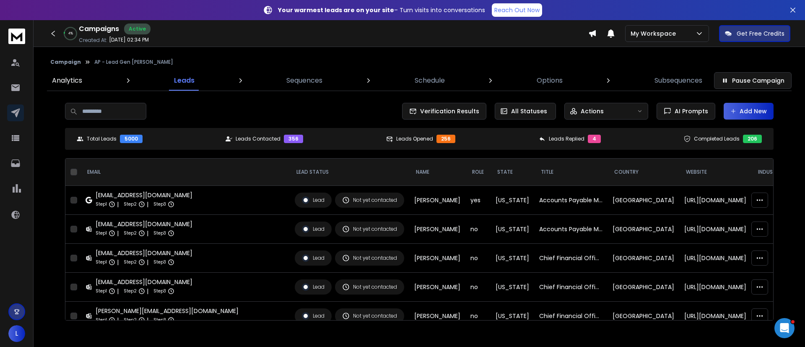
click at [71, 72] on link "Analytics" at bounding box center [67, 80] width 40 height 20
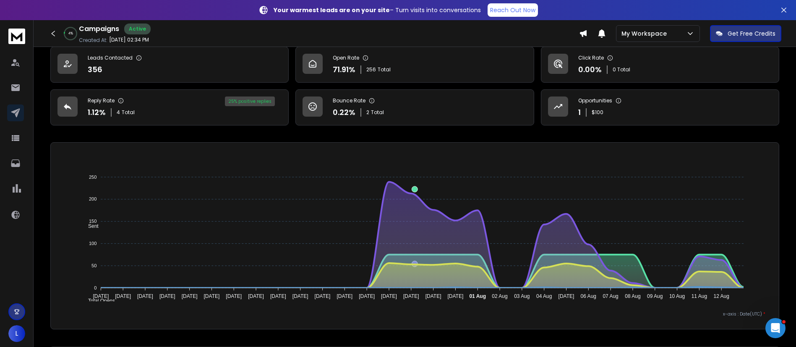
scroll to position [126, 0]
